Goal: Task Accomplishment & Management: Manage account settings

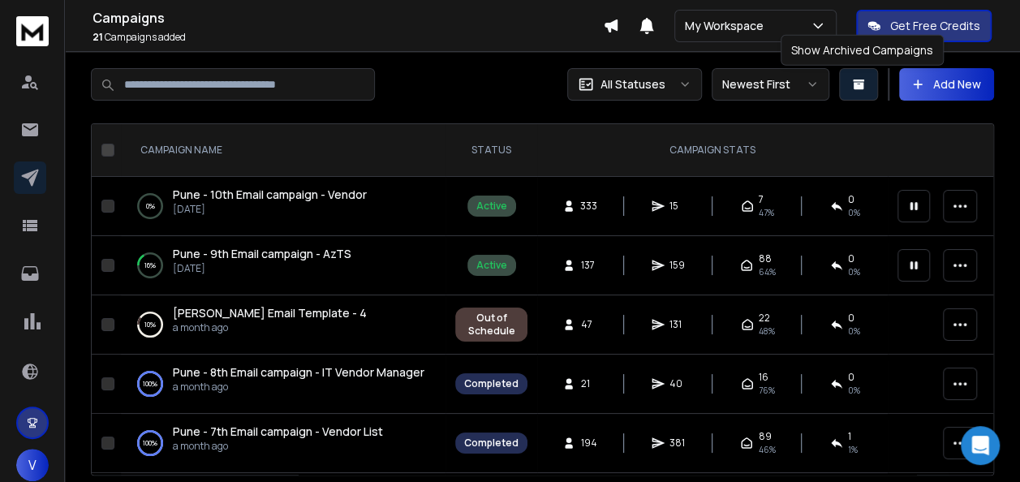
click at [850, 98] on button at bounding box center [858, 84] width 39 height 32
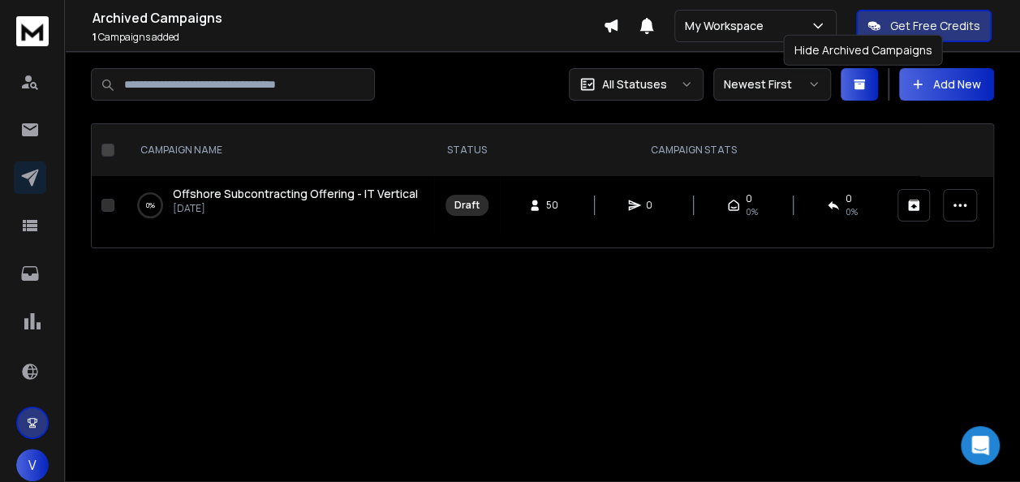
click at [870, 83] on button at bounding box center [859, 84] width 37 height 32
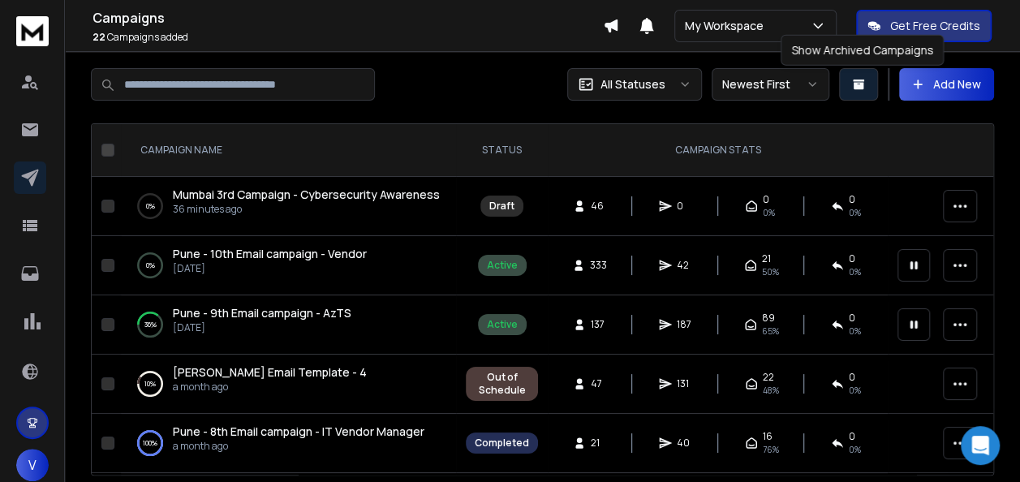
click at [870, 83] on button at bounding box center [858, 84] width 39 height 32
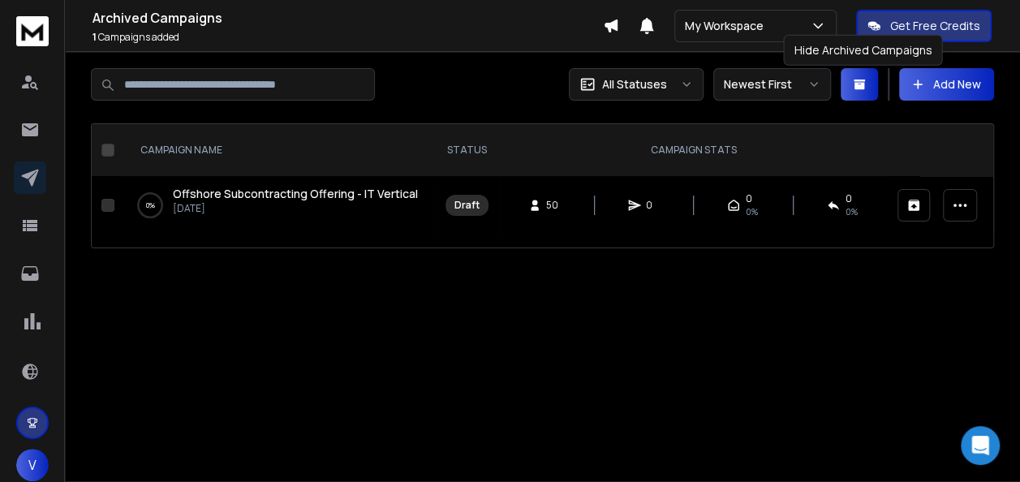
click at [870, 83] on button at bounding box center [859, 84] width 37 height 32
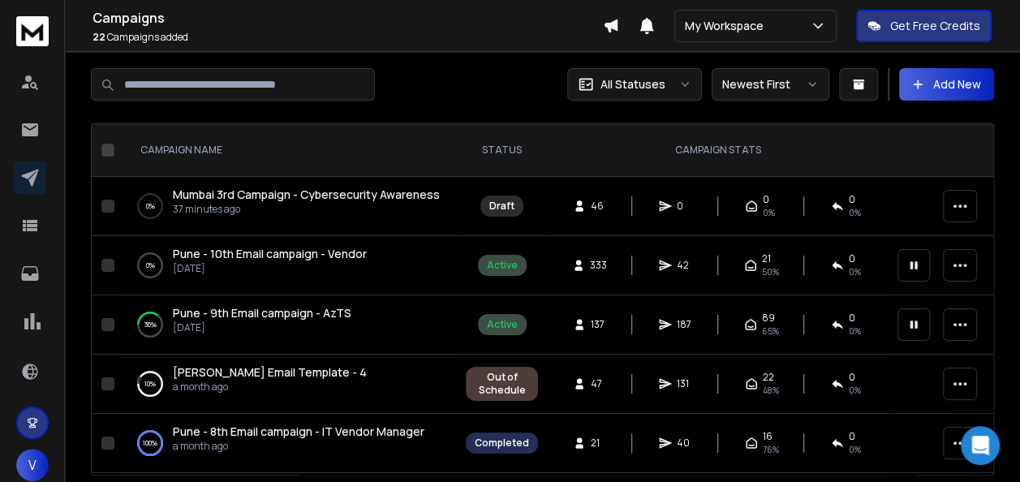
click at [182, 371] on span "[PERSON_NAME] Email Template - 4" at bounding box center [270, 371] width 194 height 15
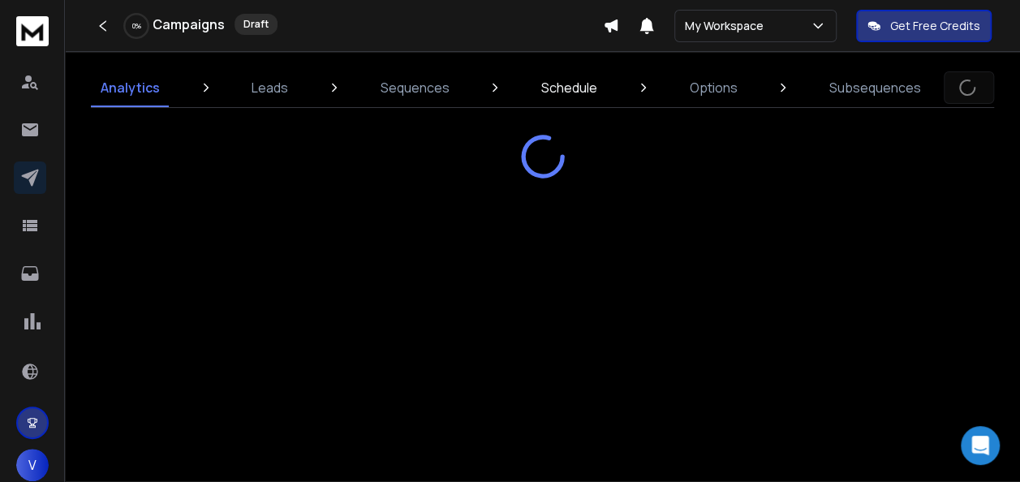
click at [583, 80] on p "Schedule" at bounding box center [569, 87] width 56 height 19
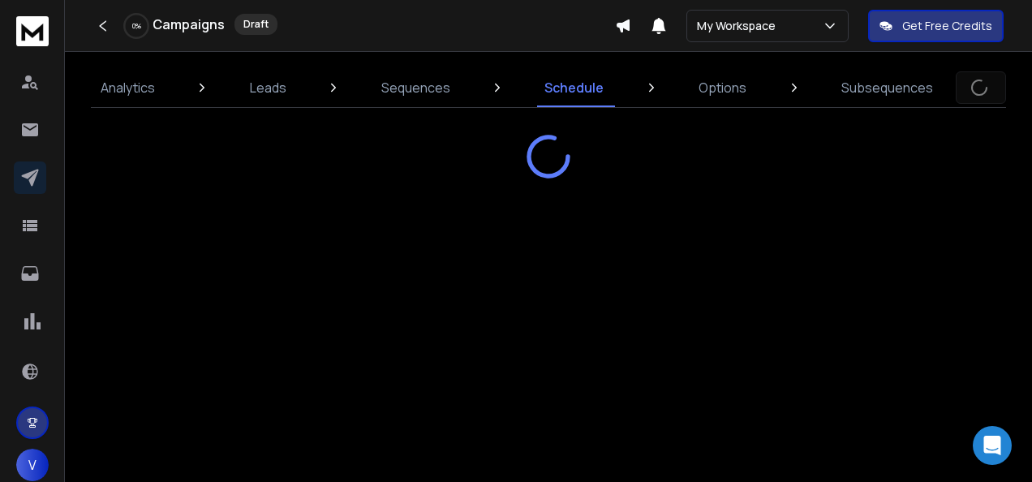
click at [583, 80] on p "Schedule" at bounding box center [573, 87] width 59 height 19
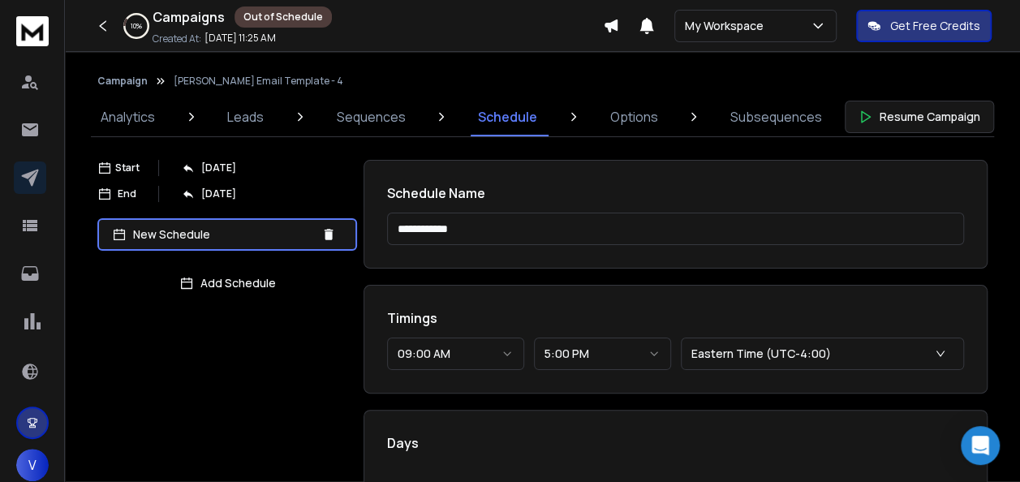
click at [236, 195] on p "Sun Aug 31 2025" at bounding box center [218, 193] width 35 height 13
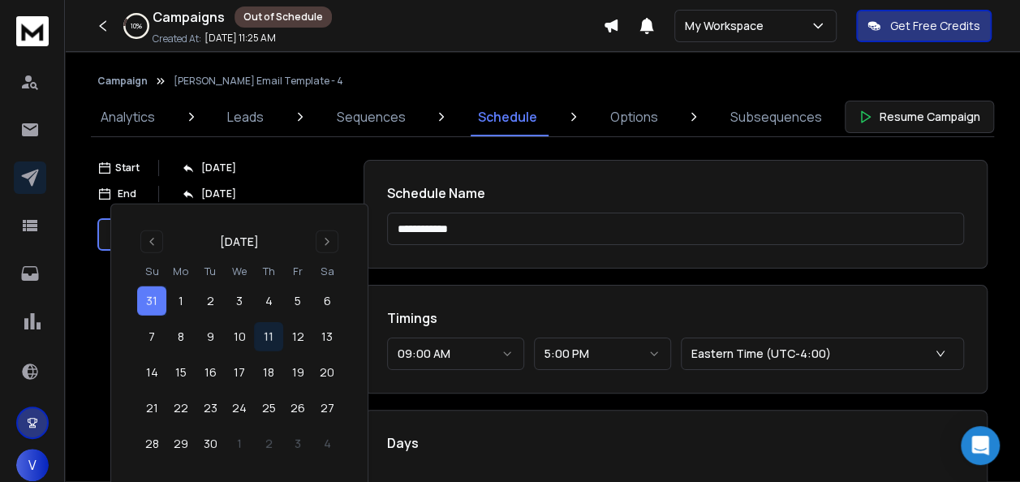
click at [428, 70] on div "Campaign Sonia-Reachinbox Email Template - 4" at bounding box center [542, 81] width 903 height 26
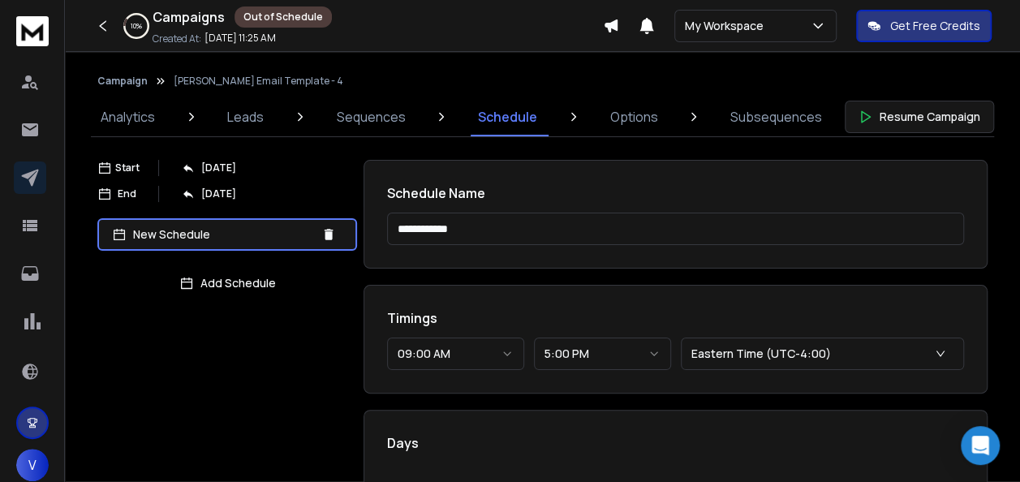
click at [428, 70] on div "Campaign Sonia-Reachinbox Email Template - 4" at bounding box center [542, 81] width 903 height 26
